Goal: Task Accomplishment & Management: Manage account settings

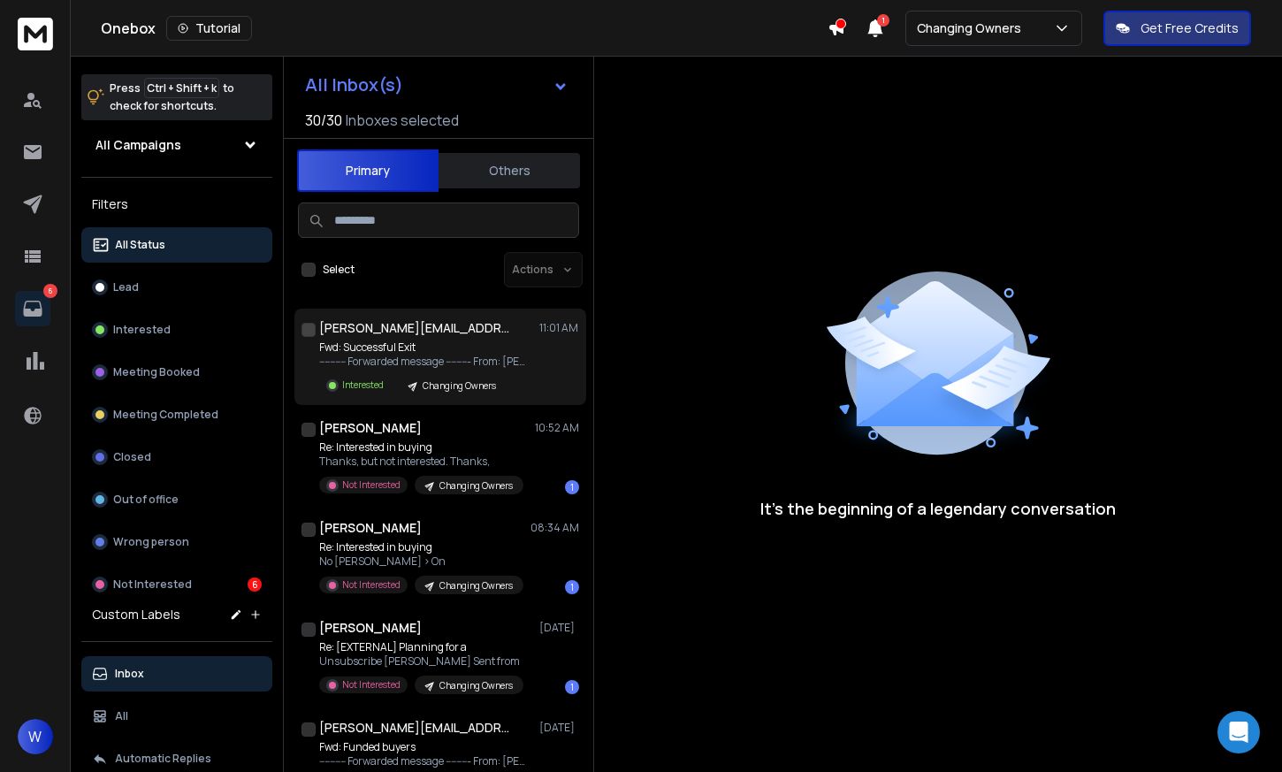
click at [432, 355] on p "---------- Forwarded message --------- From: [PERSON_NAME]" at bounding box center [425, 362] width 212 height 14
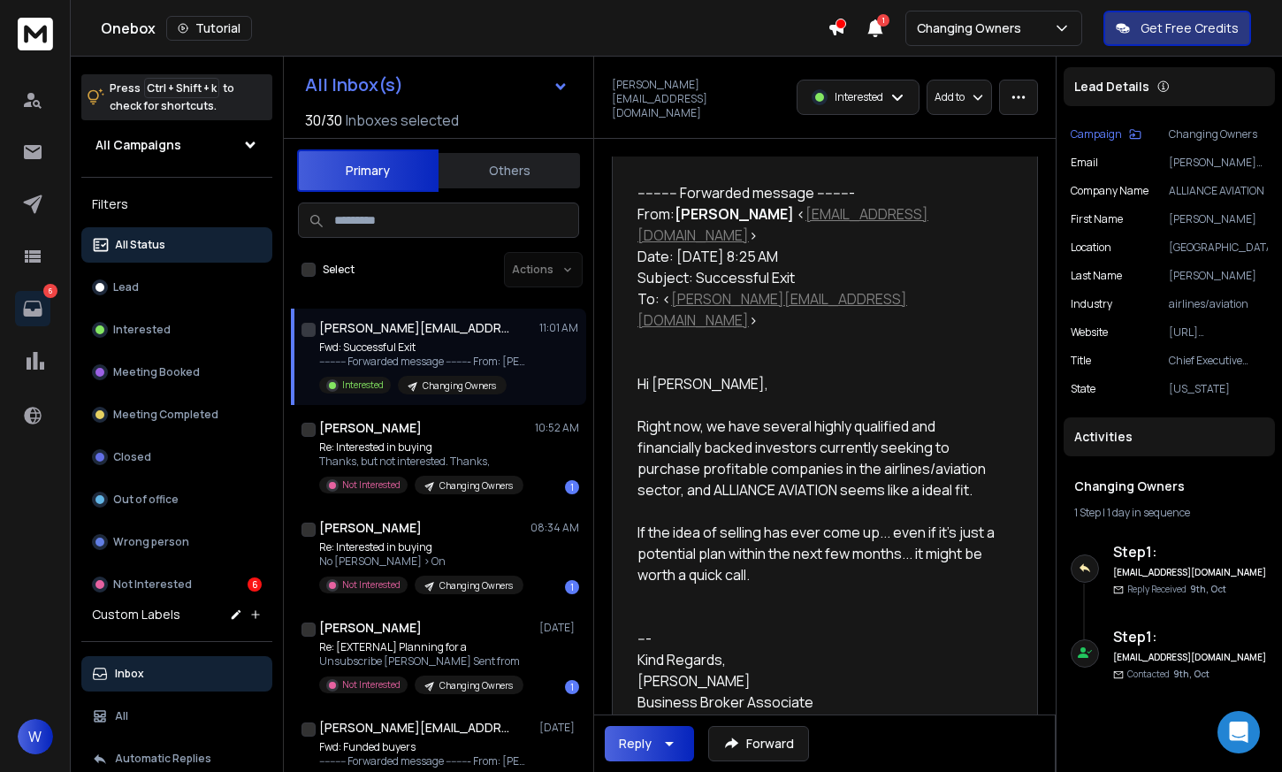
scroll to position [1415, 0]
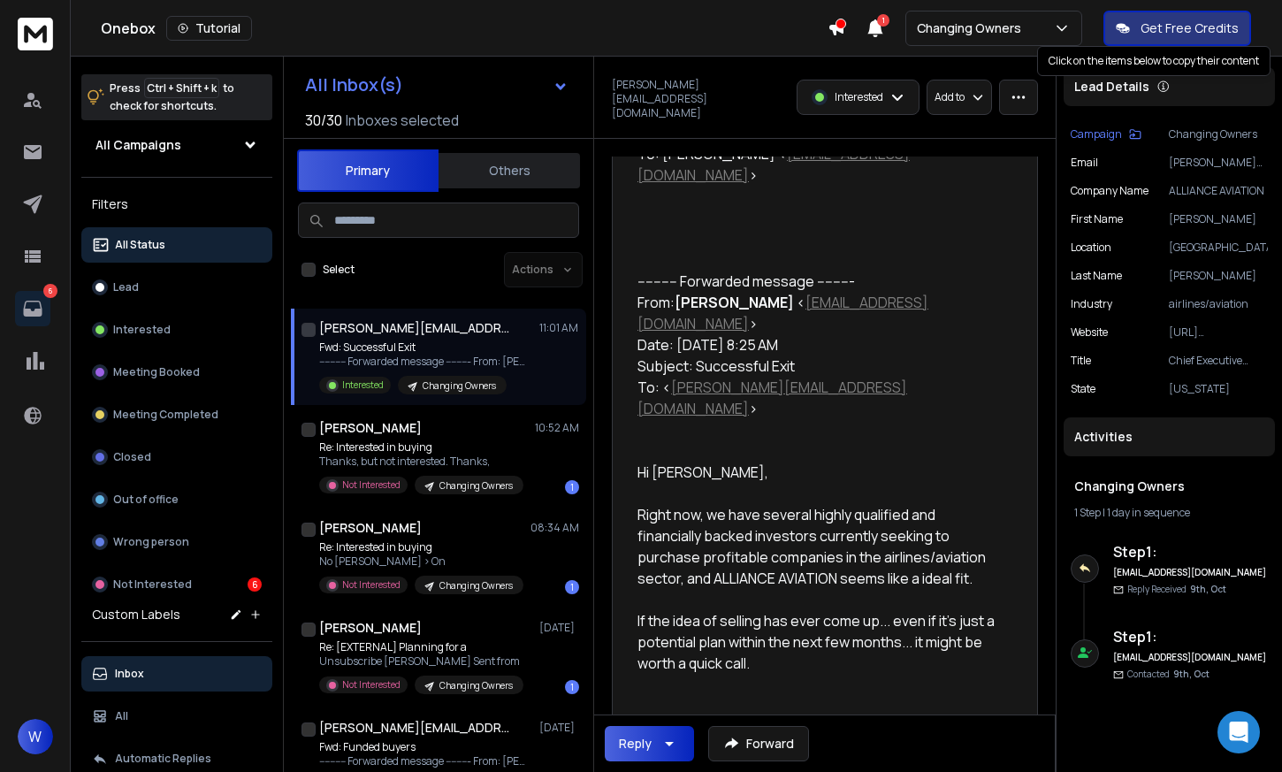
click at [1163, 88] on icon at bounding box center [1163, 88] width 1 height 4
click at [1122, 192] on p "Company Name" at bounding box center [1110, 191] width 78 height 14
click at [882, 27] on icon at bounding box center [875, 28] width 16 height 18
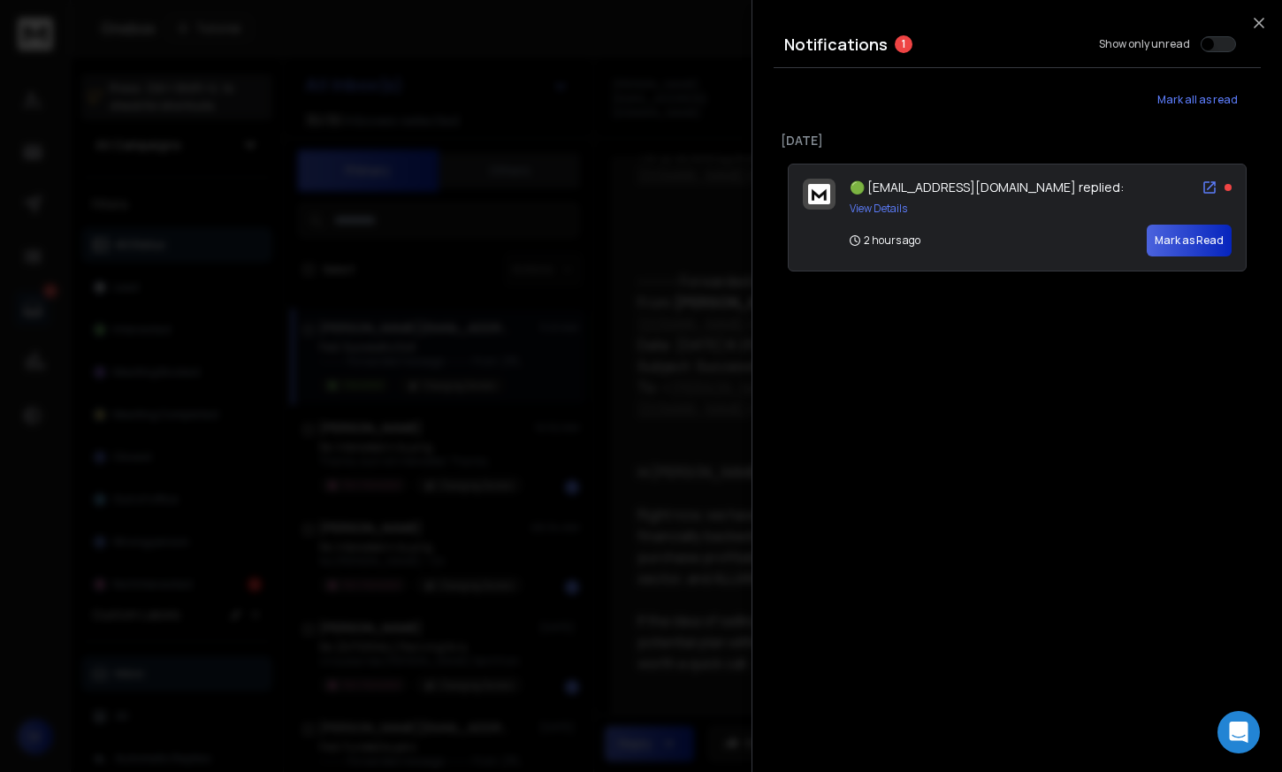
click at [1030, 205] on div "🟢 [EMAIL_ADDRESS][DOMAIN_NAME] replied: View Details 2 hours ago [PERSON_NAME] …" at bounding box center [1041, 218] width 382 height 78
click at [1206, 233] on button "Mark as Read" at bounding box center [1189, 241] width 85 height 32
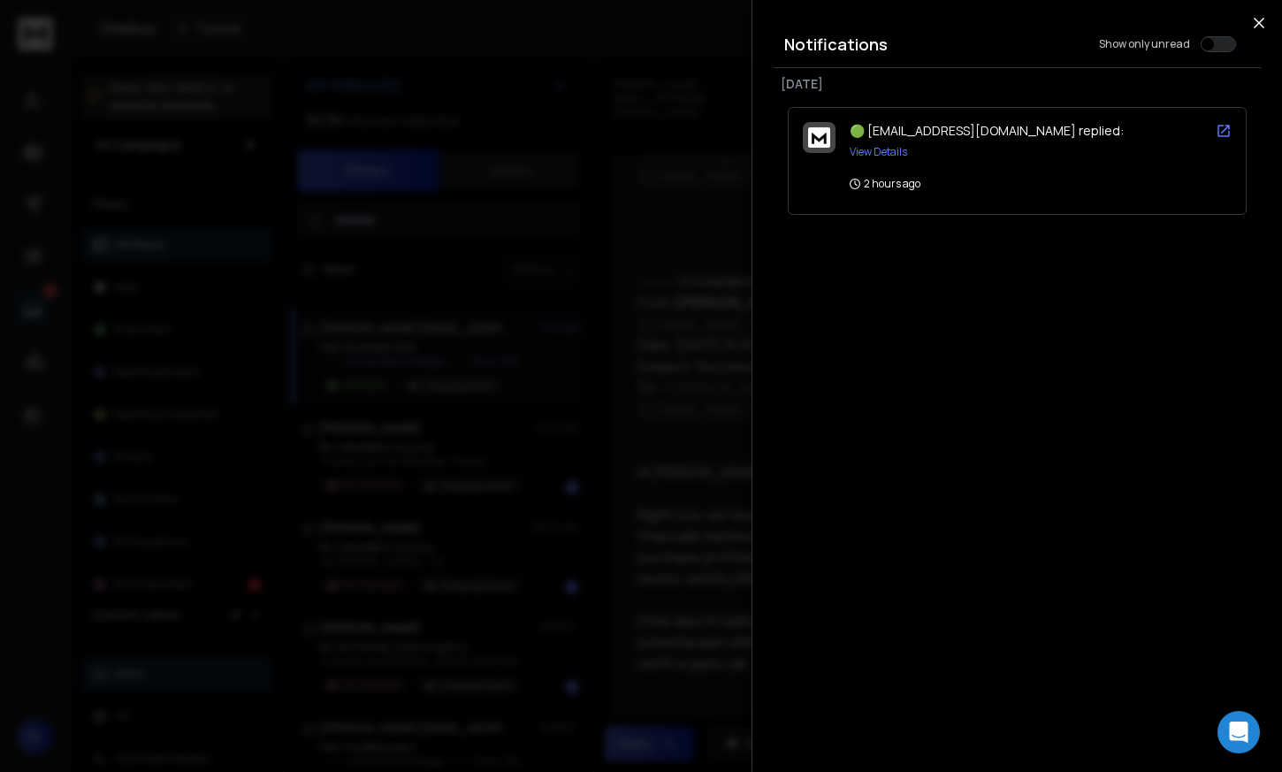
click at [1261, 24] on icon "button" at bounding box center [1259, 23] width 9 height 9
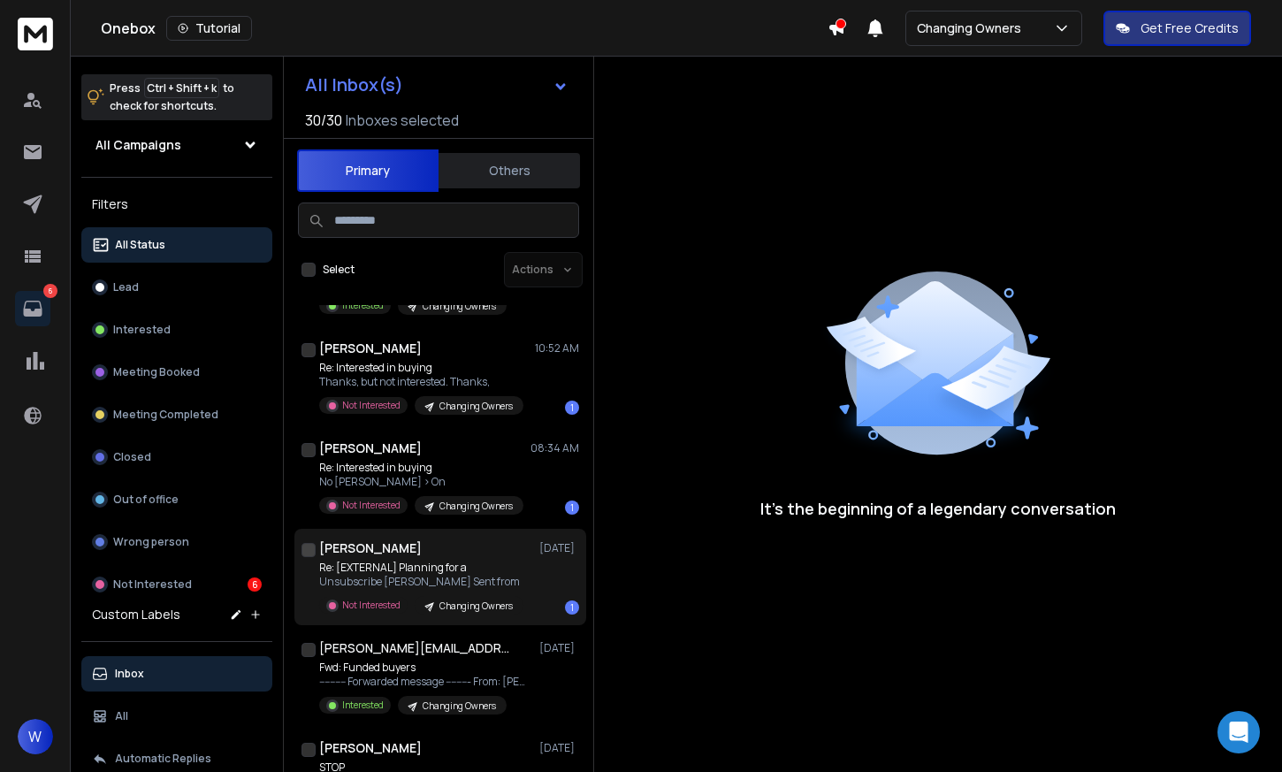
scroll to position [0, 0]
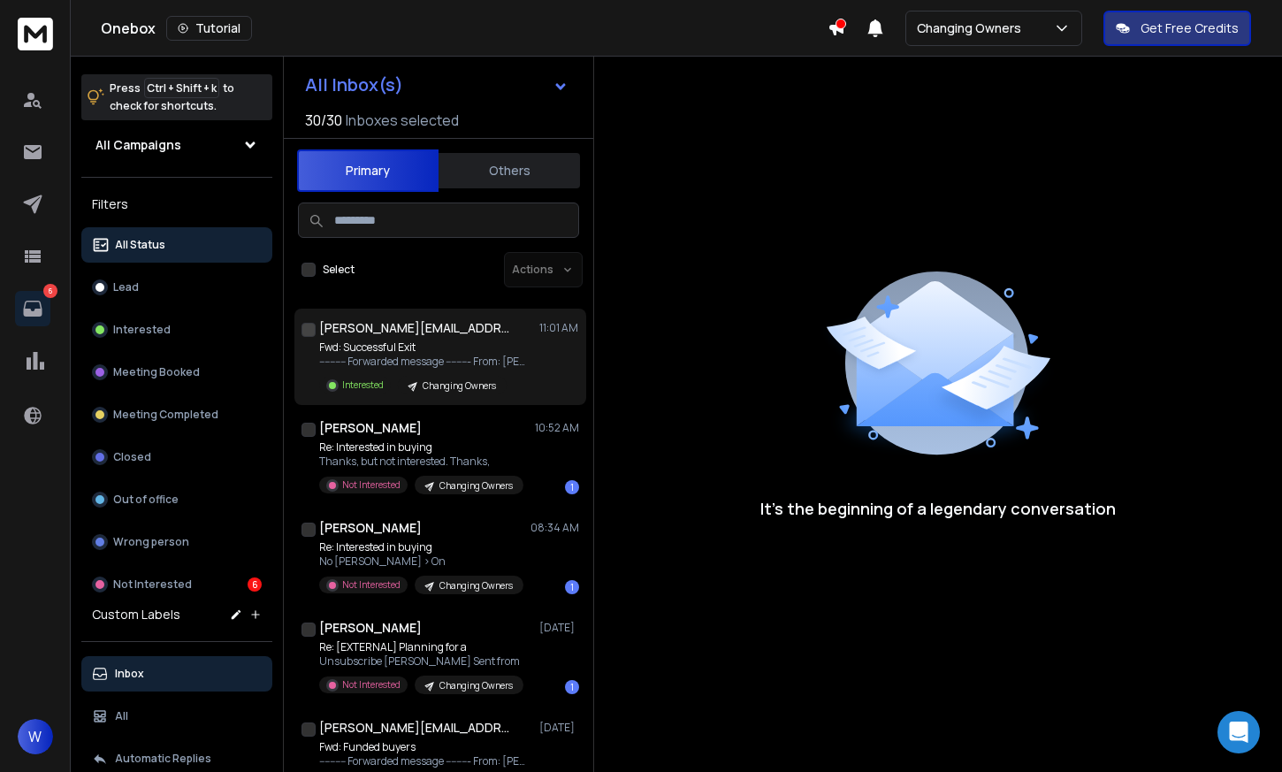
click at [457, 346] on p "Fwd: Successful Exit" at bounding box center [425, 347] width 212 height 14
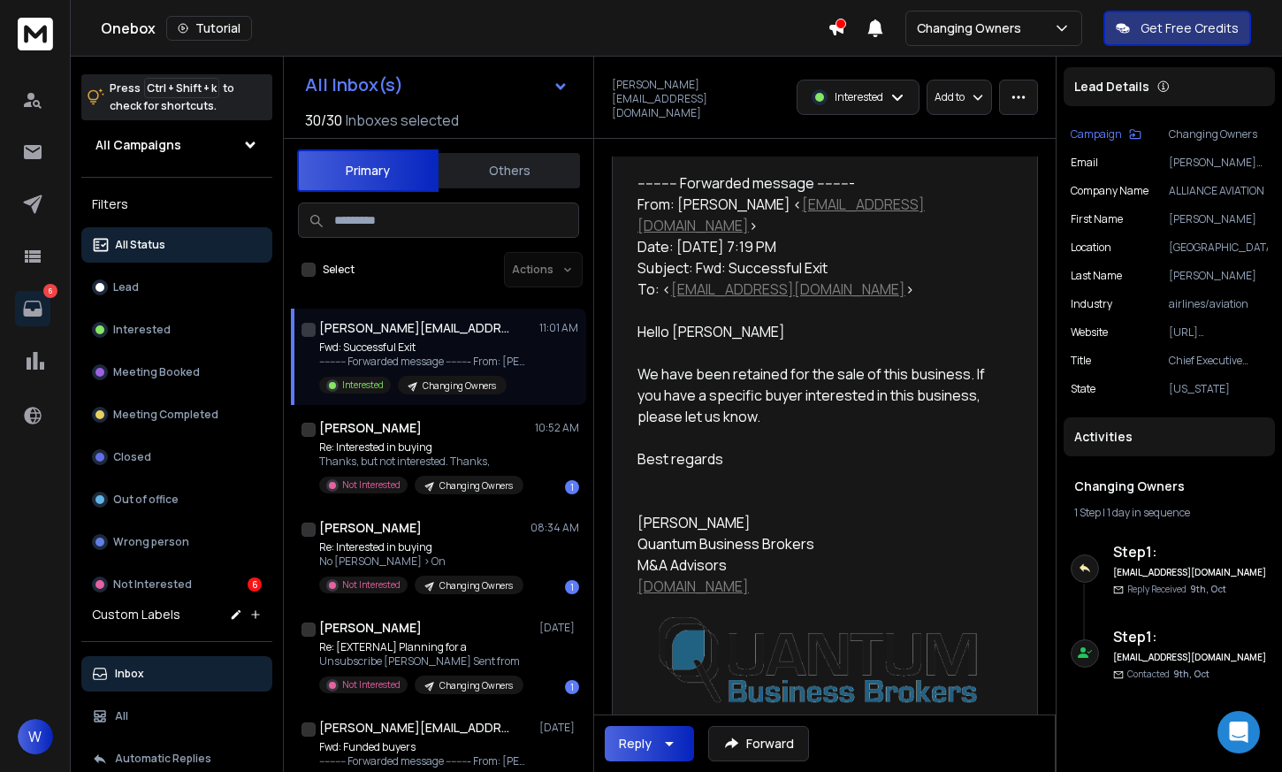
scroll to position [265, 0]
